Goal: Check status

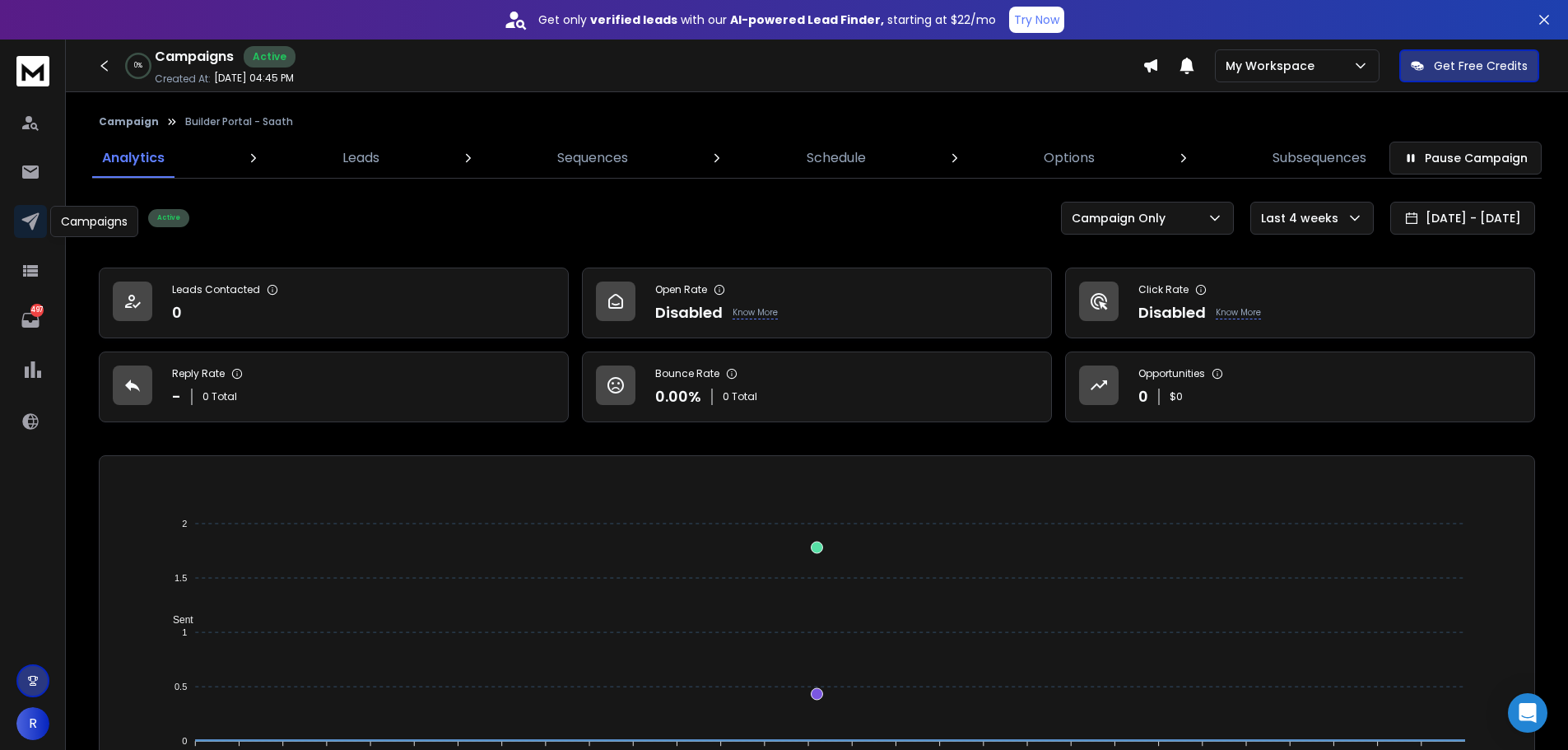
click at [23, 214] on icon at bounding box center [30, 221] width 20 height 20
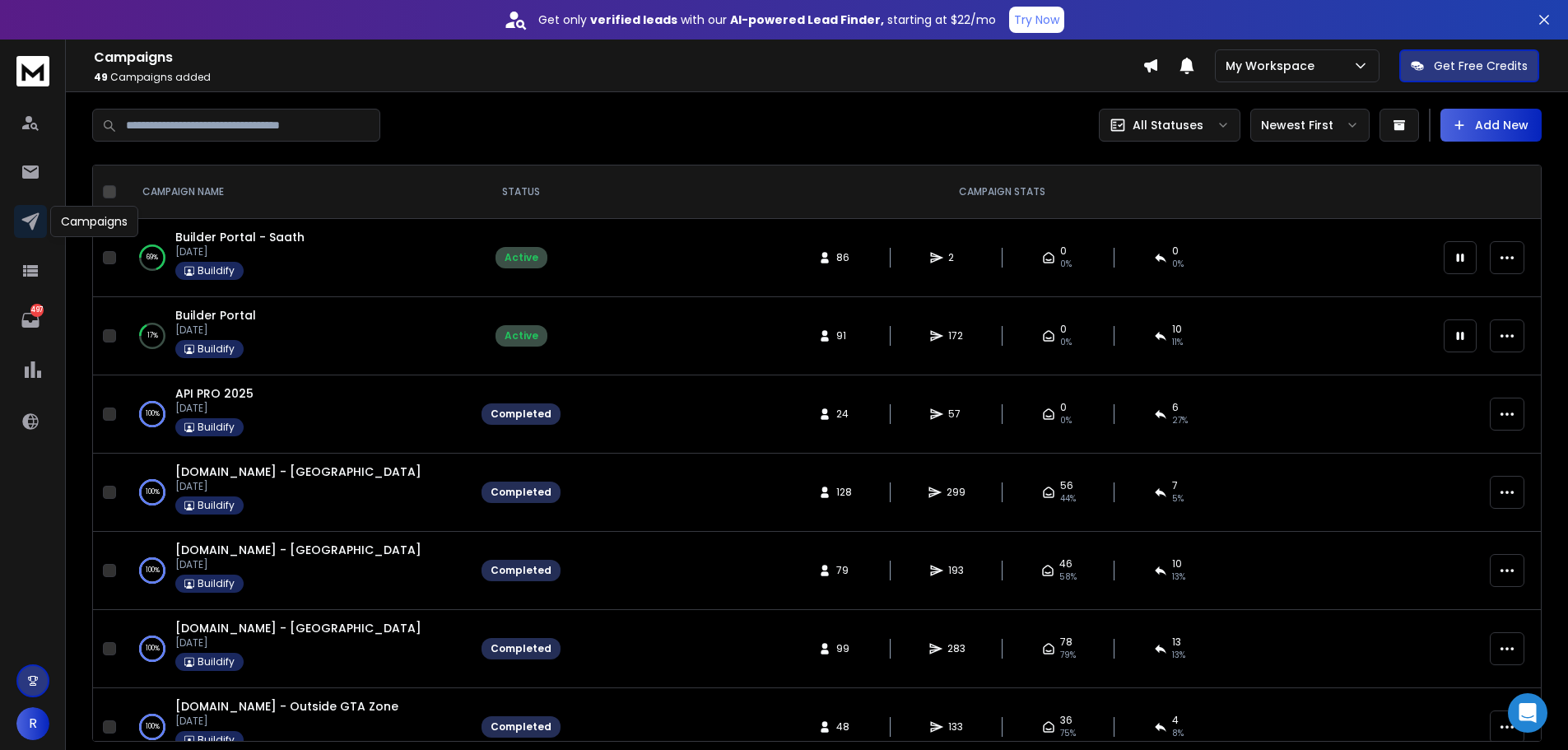
click at [580, 250] on div "86 2 0 0% 0 0 %" at bounding box center [1002, 257] width 844 height 26
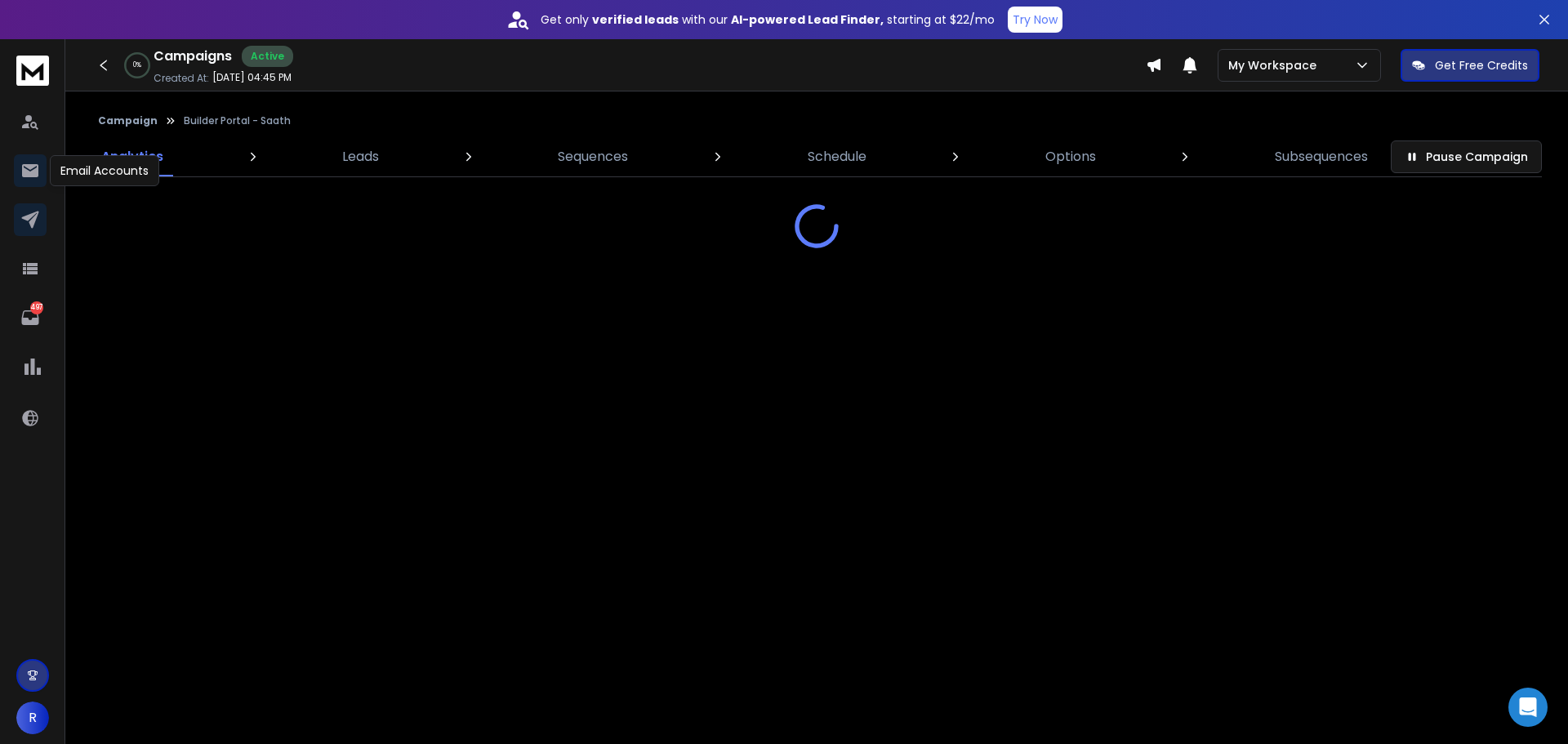
click at [23, 172] on icon at bounding box center [30, 170] width 16 height 13
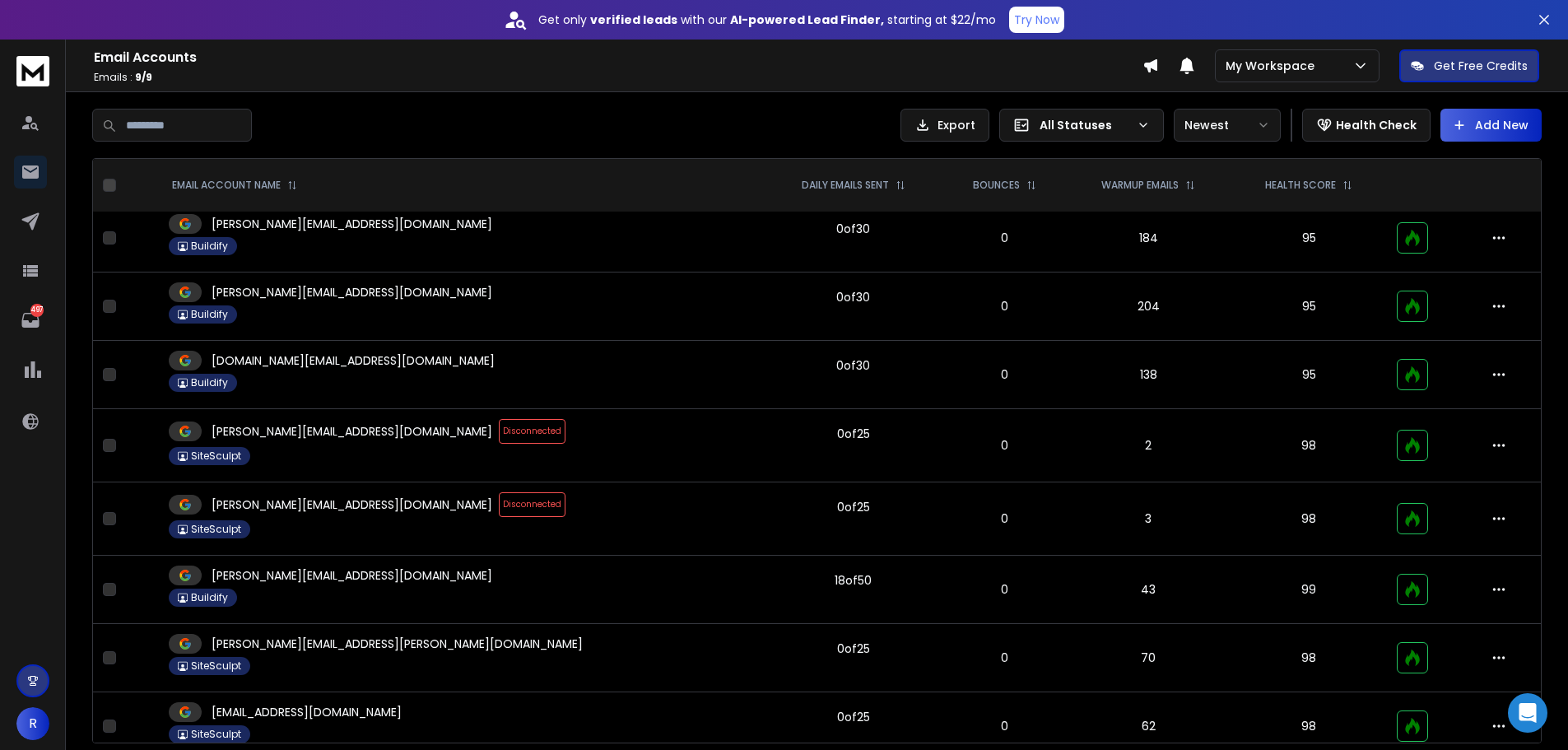
scroll to position [24, 0]
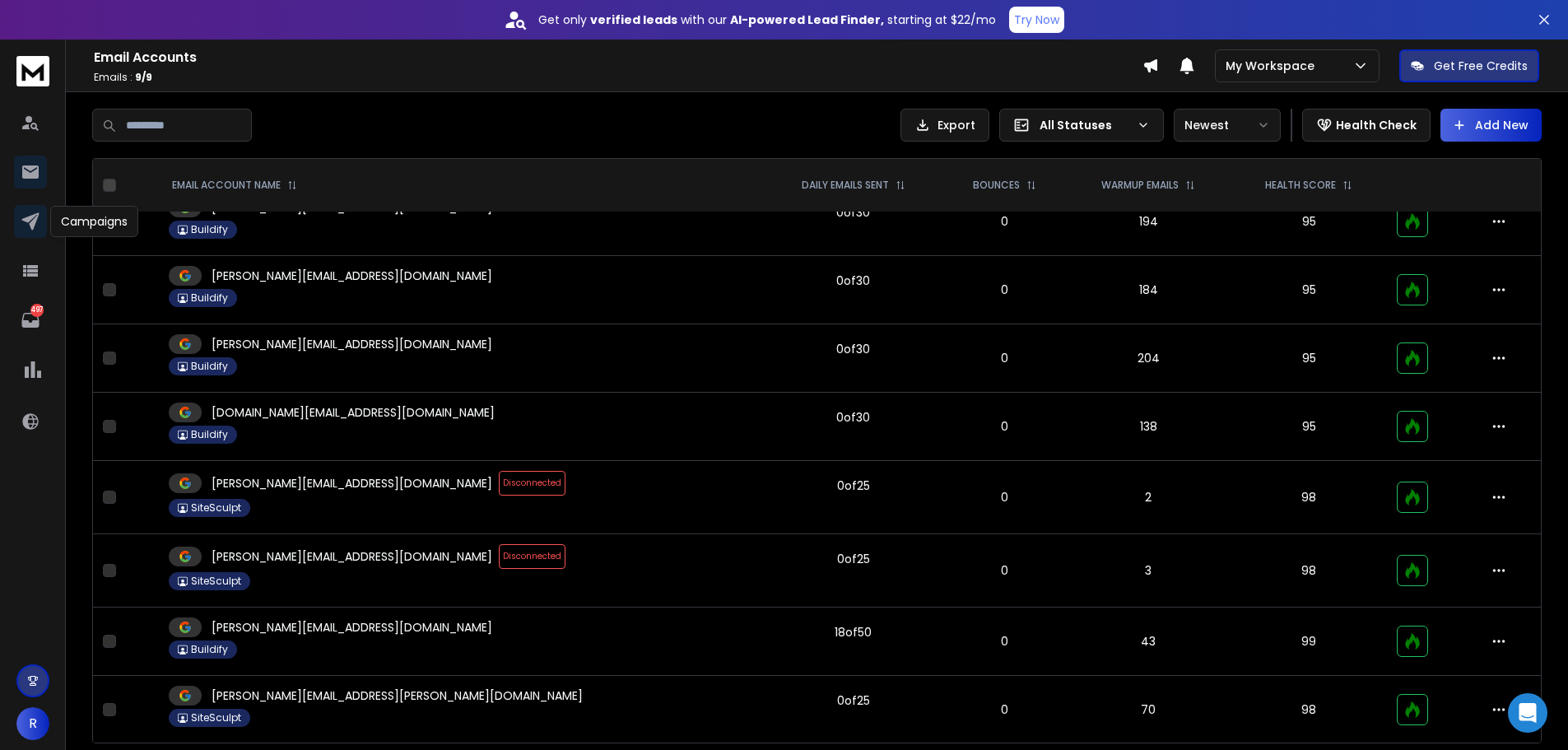
click at [39, 205] on link at bounding box center [30, 222] width 33 height 33
